Goal: Find specific page/section: Find specific page/section

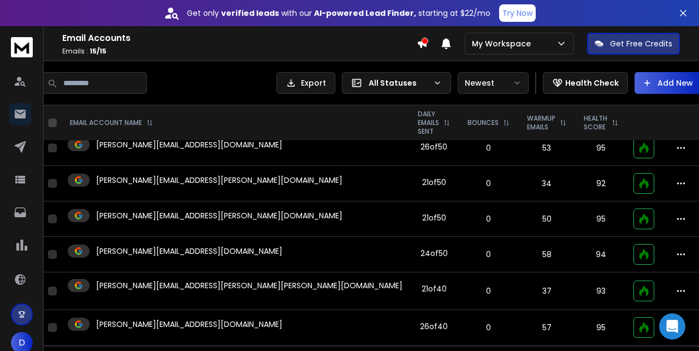
scroll to position [38, 0]
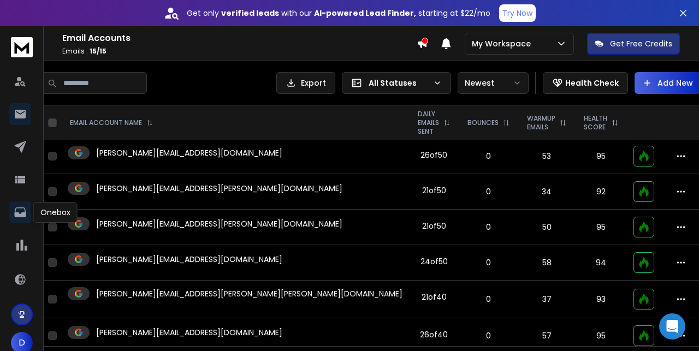
click at [18, 207] on icon at bounding box center [20, 212] width 13 height 13
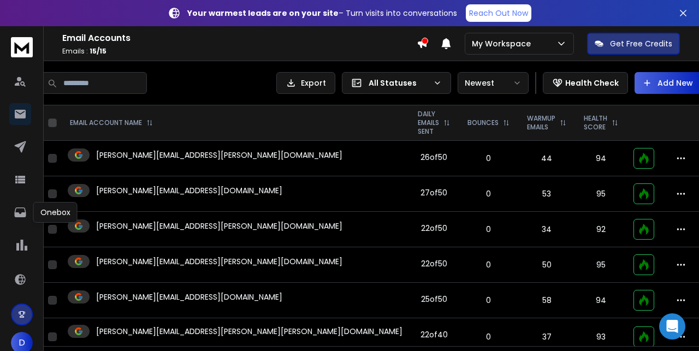
click at [32, 219] on div at bounding box center [21, 215] width 25 height 26
click at [22, 219] on icon at bounding box center [20, 212] width 13 height 13
